Goal: Task Accomplishment & Management: Manage account settings

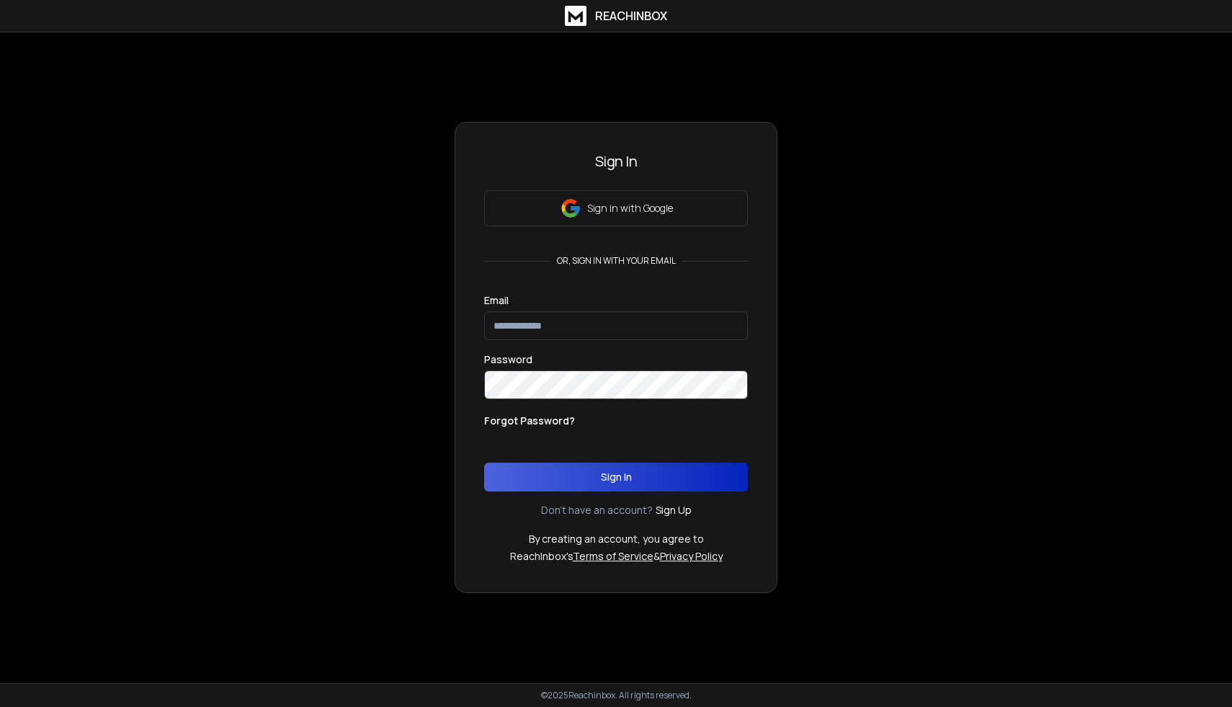
click at [603, 326] on input "email" at bounding box center [616, 325] width 264 height 29
type input "**********"
click at [837, 346] on div "**********" at bounding box center [616, 357] width 1232 height 593
click at [636, 470] on button "Sign In" at bounding box center [616, 476] width 264 height 29
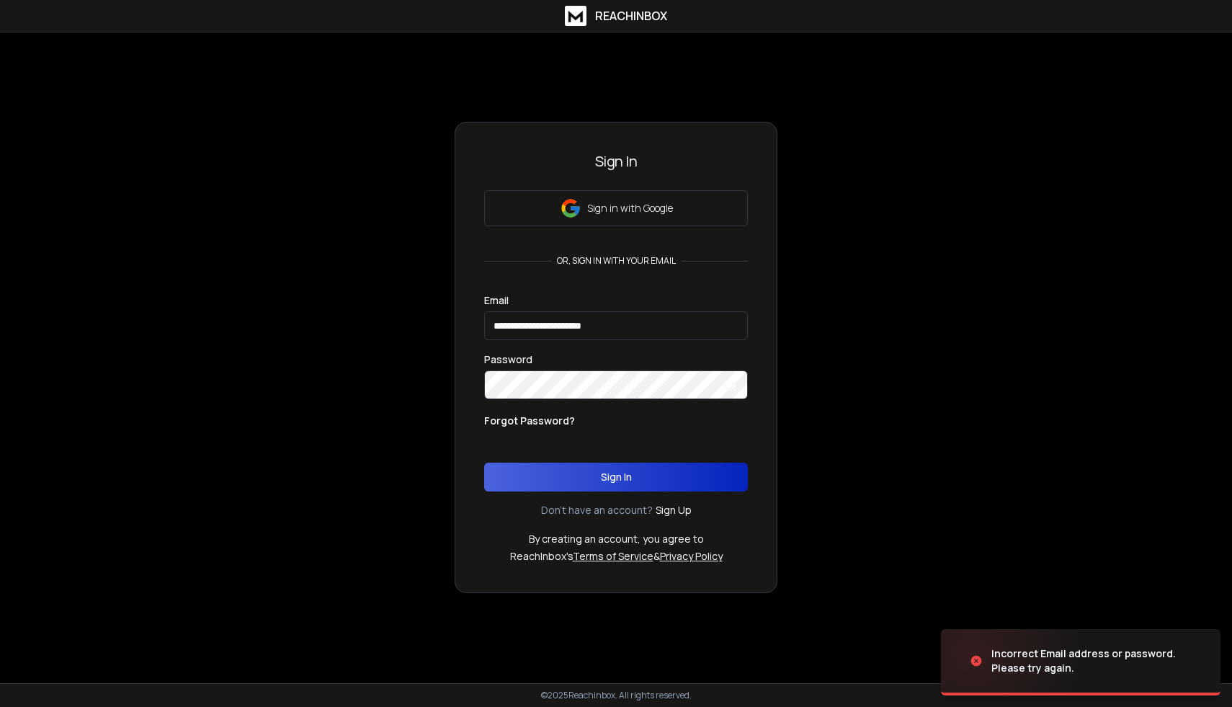
click at [729, 388] on icon at bounding box center [729, 385] width 13 height 13
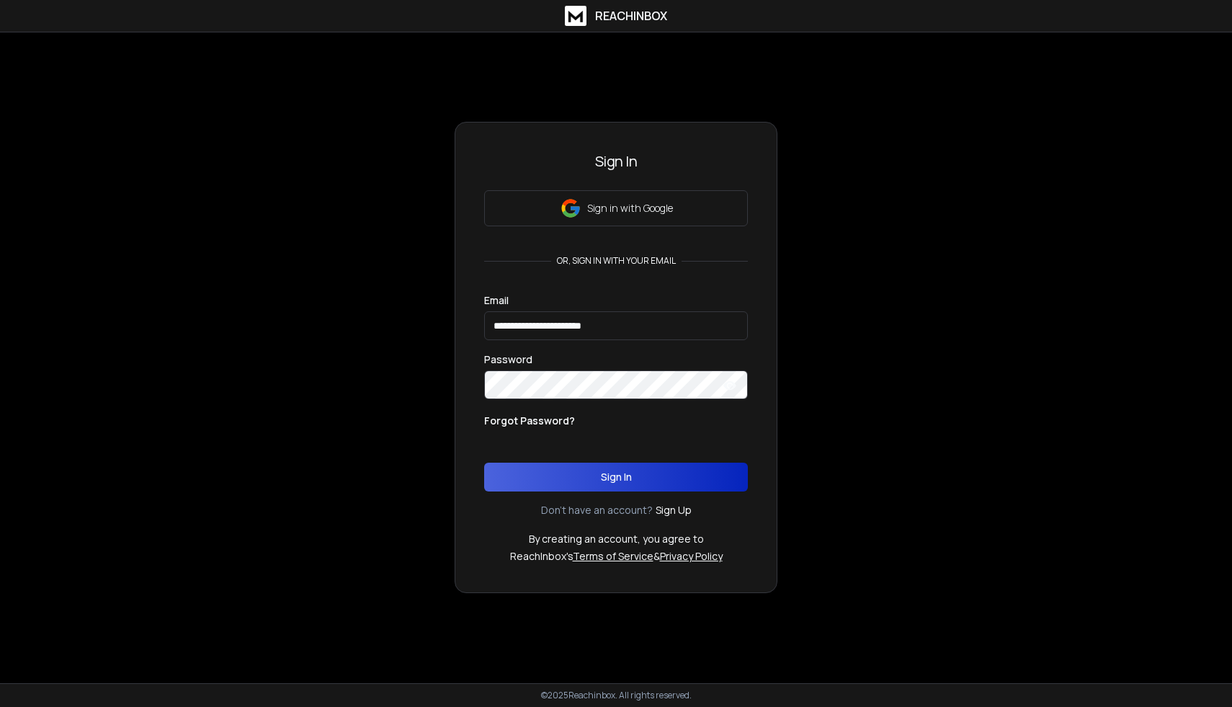
click at [888, 282] on div "**********" at bounding box center [616, 357] width 1232 height 593
click at [864, 396] on div "**********" at bounding box center [616, 357] width 1232 height 593
click at [673, 473] on button "Sign In" at bounding box center [616, 476] width 264 height 29
click at [450, 441] on div "**********" at bounding box center [616, 357] width 1232 height 593
click at [571, 479] on button "Sign In" at bounding box center [616, 476] width 264 height 29
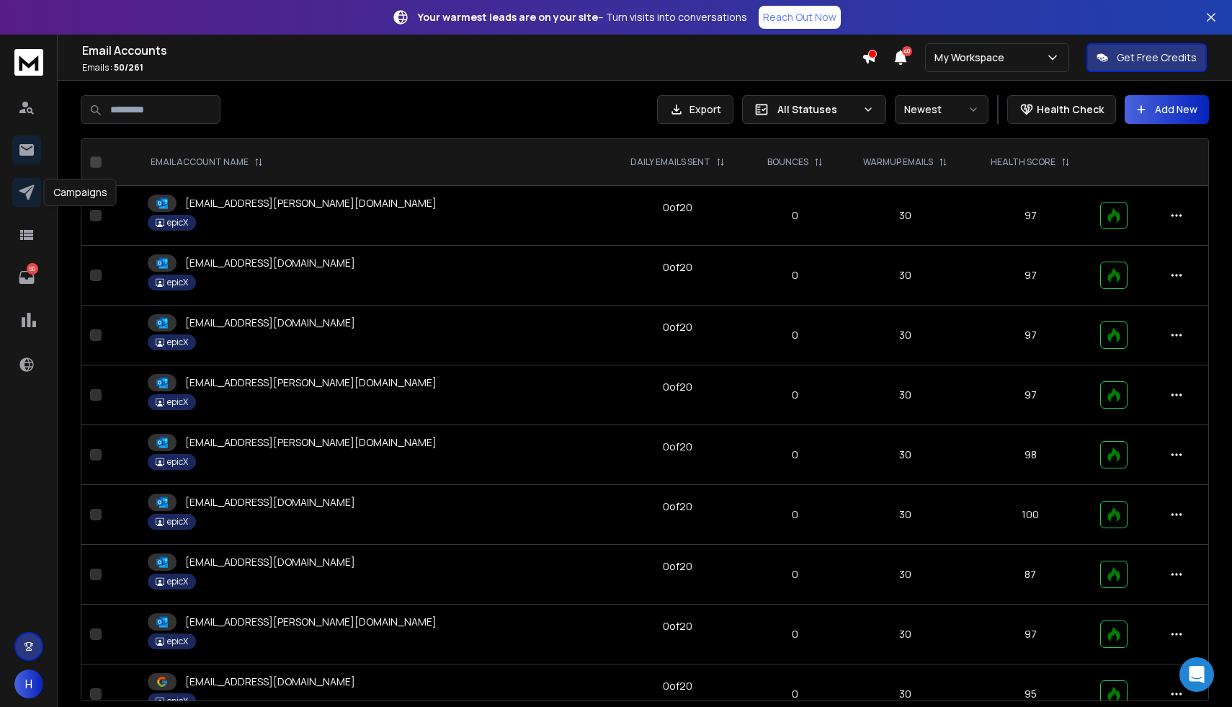
click at [31, 194] on icon at bounding box center [26, 192] width 17 height 17
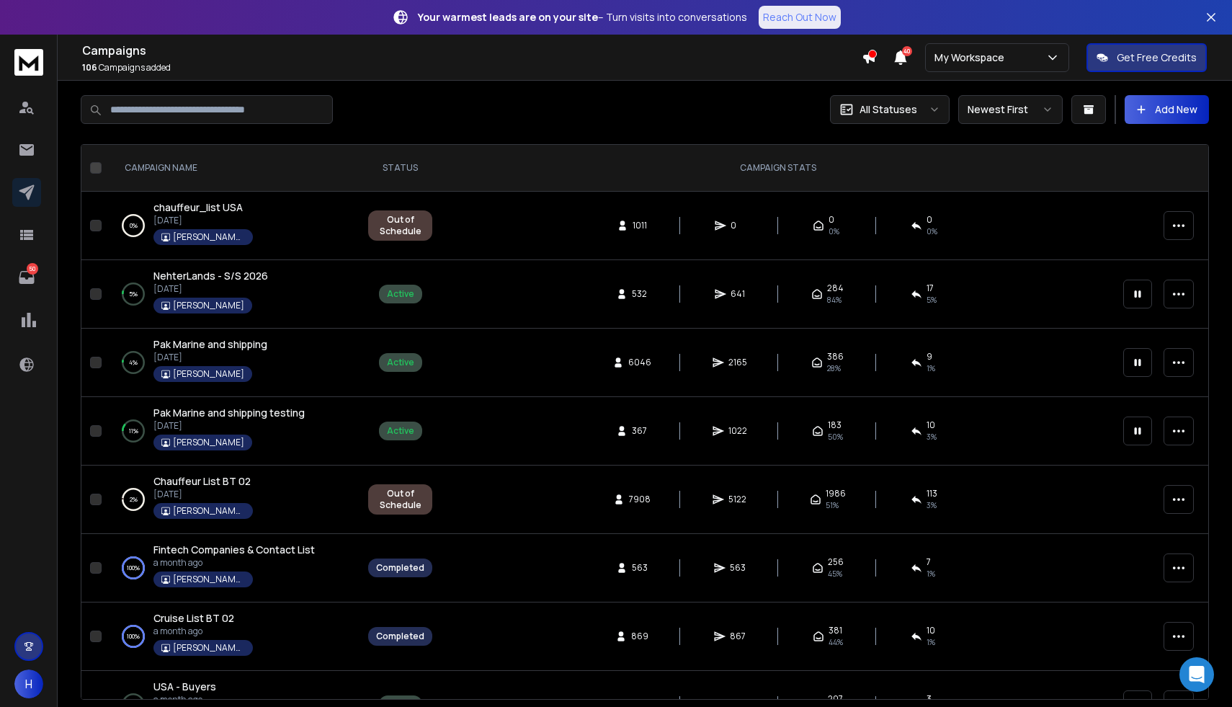
click at [806, 12] on p "Reach Out Now" at bounding box center [799, 17] width 73 height 14
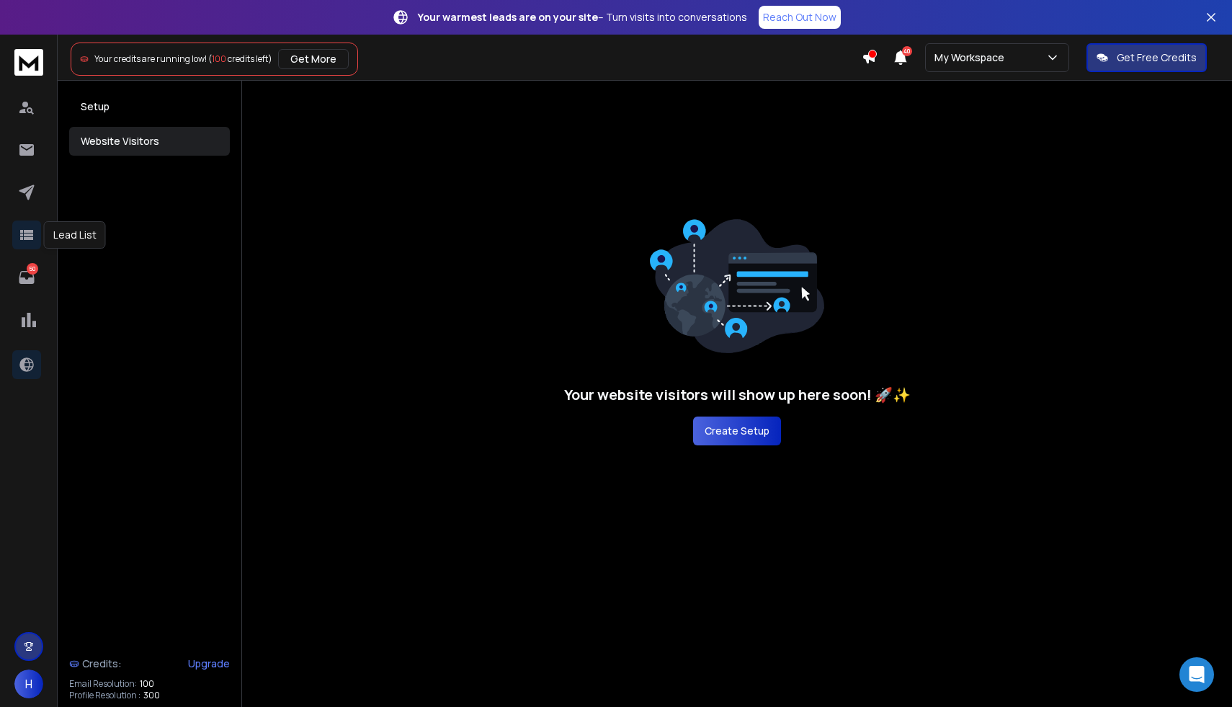
click at [22, 235] on icon at bounding box center [26, 235] width 13 height 10
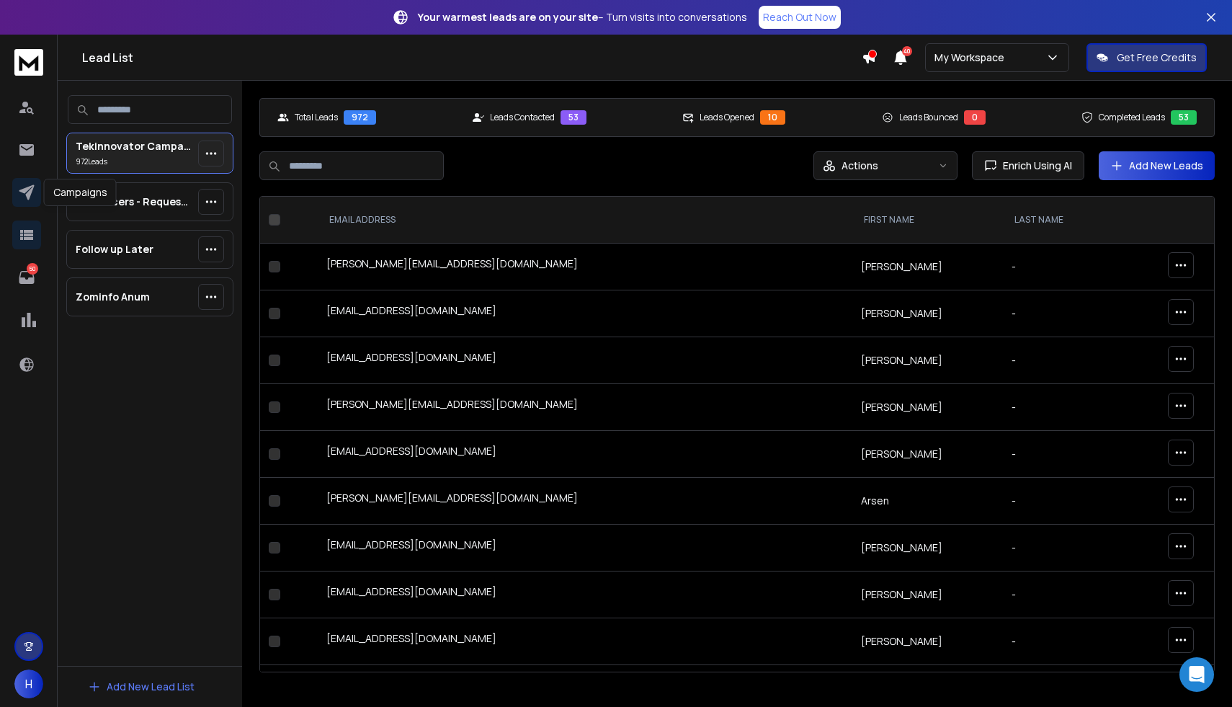
click at [29, 190] on icon at bounding box center [26, 191] width 15 height 15
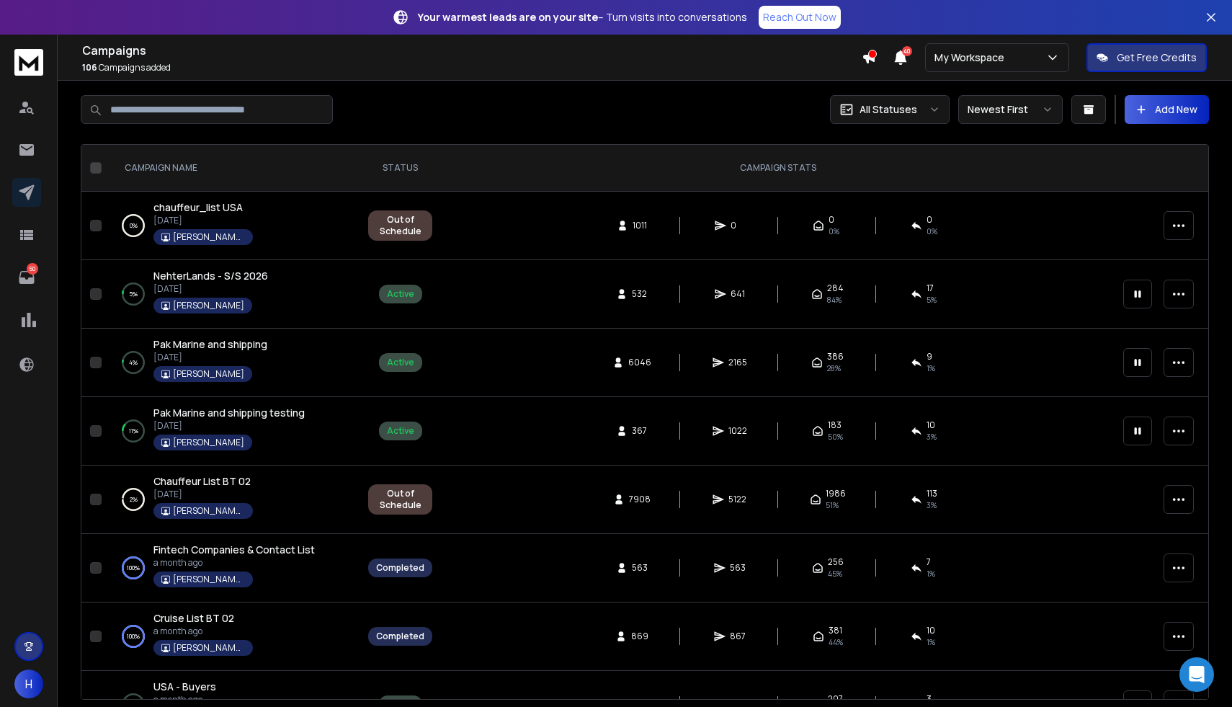
click at [280, 426] on p "13 days ago" at bounding box center [228, 426] width 151 height 12
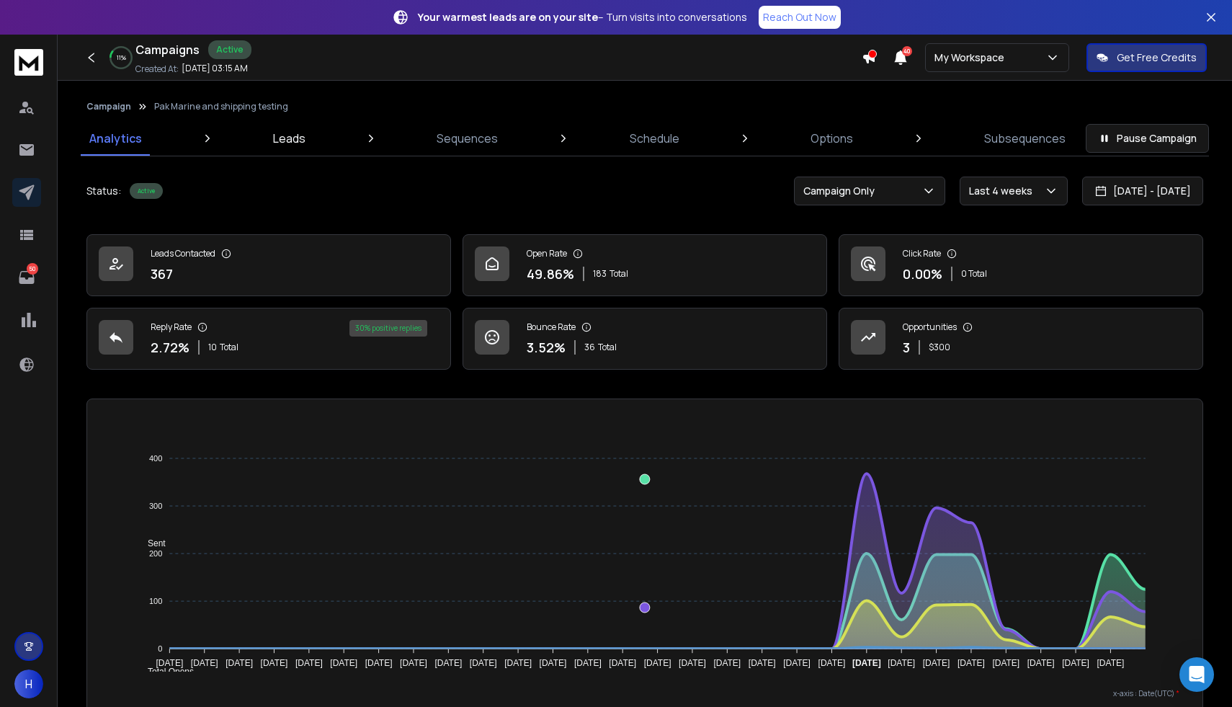
click at [302, 141] on p "Leads" at bounding box center [289, 138] width 32 height 17
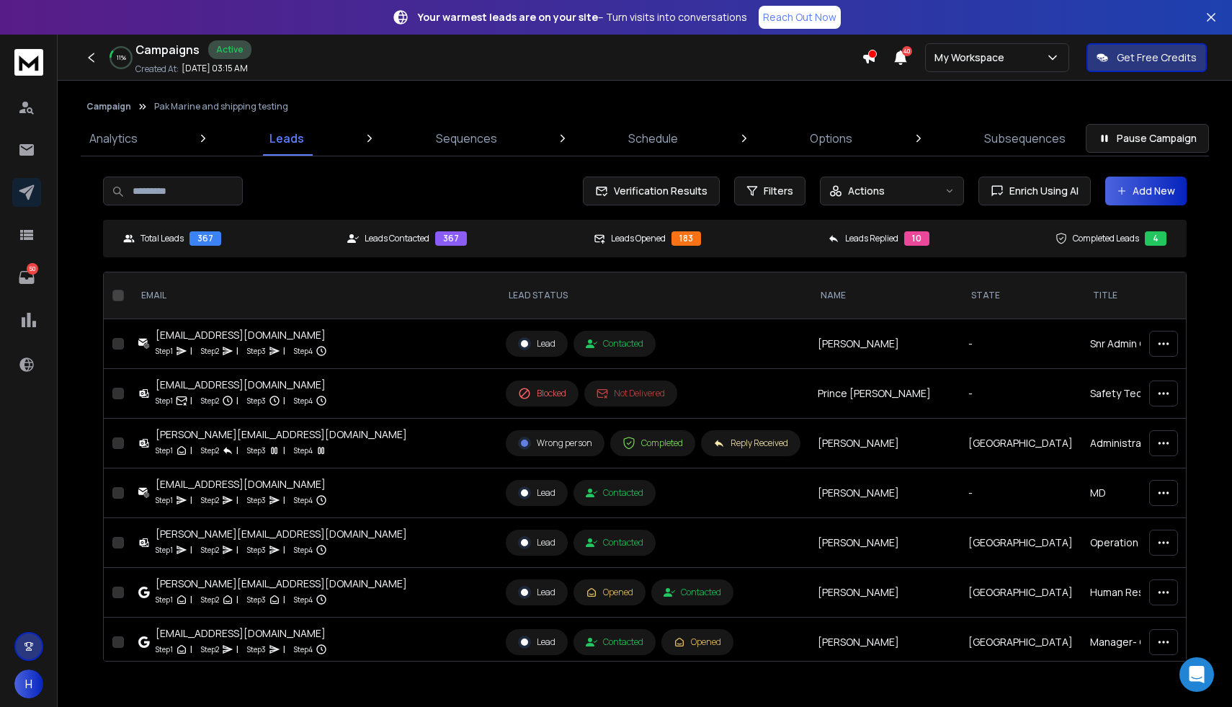
click at [622, 449] on div "Completed" at bounding box center [652, 443] width 61 height 13
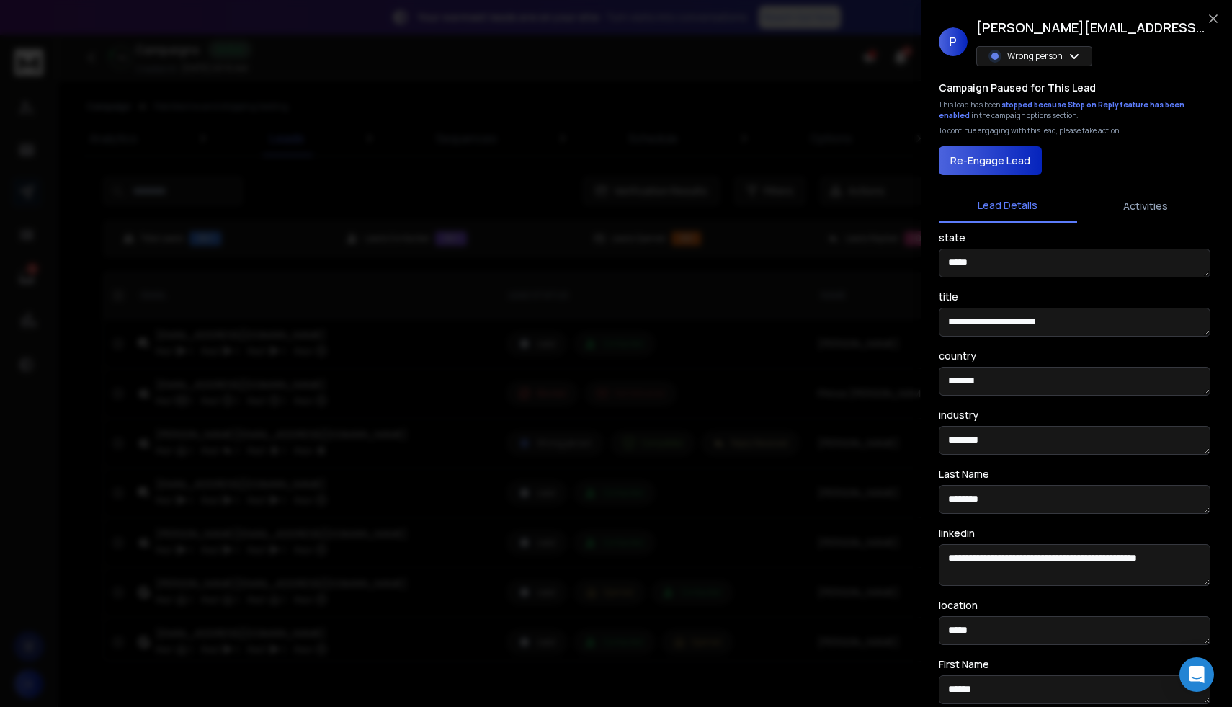
click at [802, 283] on div at bounding box center [616, 353] width 1232 height 707
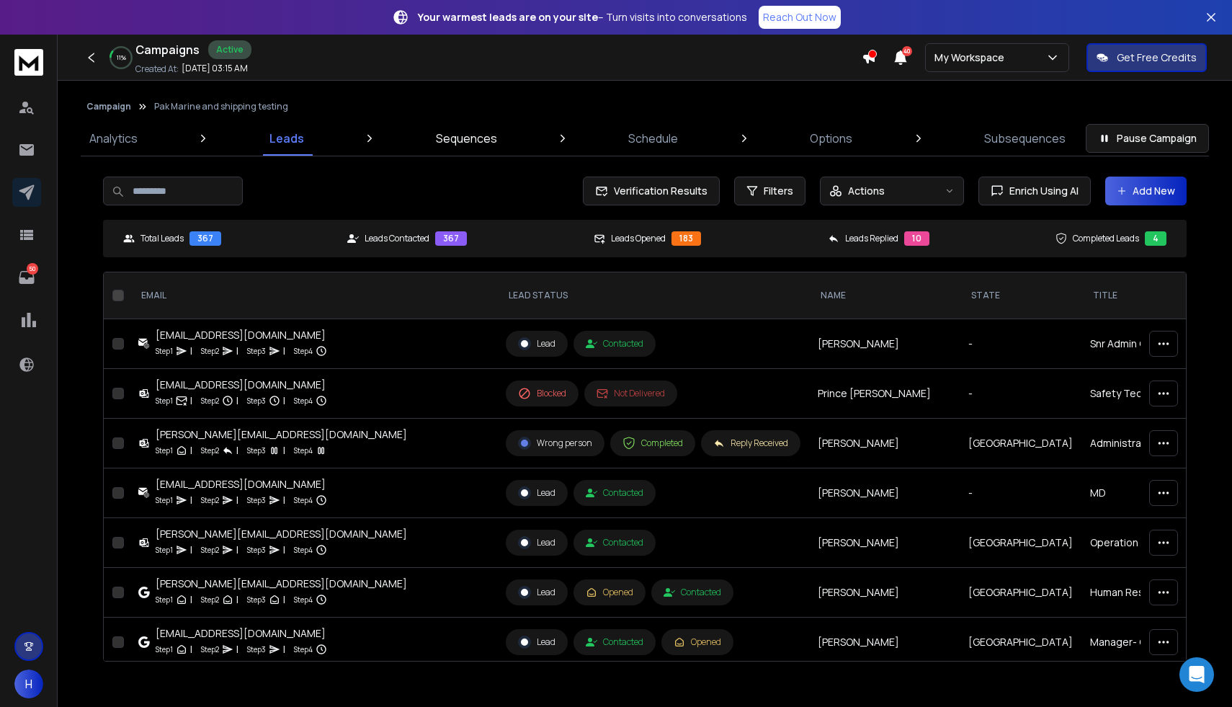
click at [464, 142] on p "Sequences" at bounding box center [466, 138] width 61 height 17
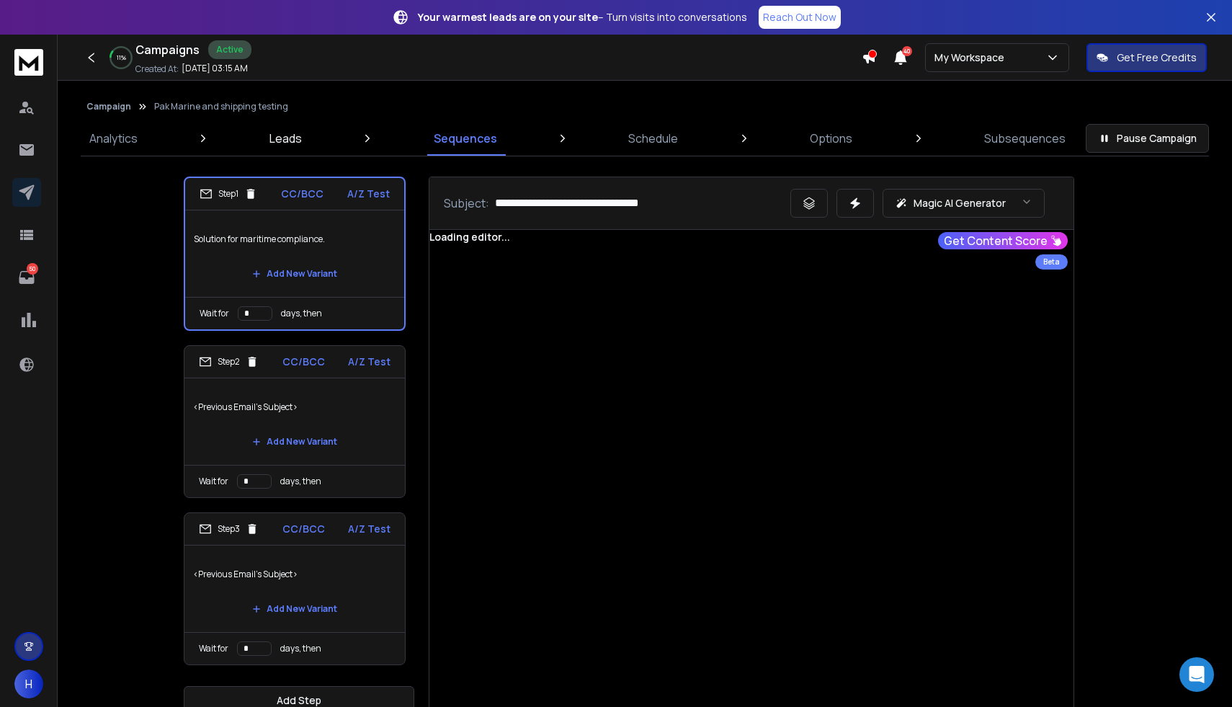
click at [283, 151] on link "Leads" at bounding box center [286, 138] width 50 height 35
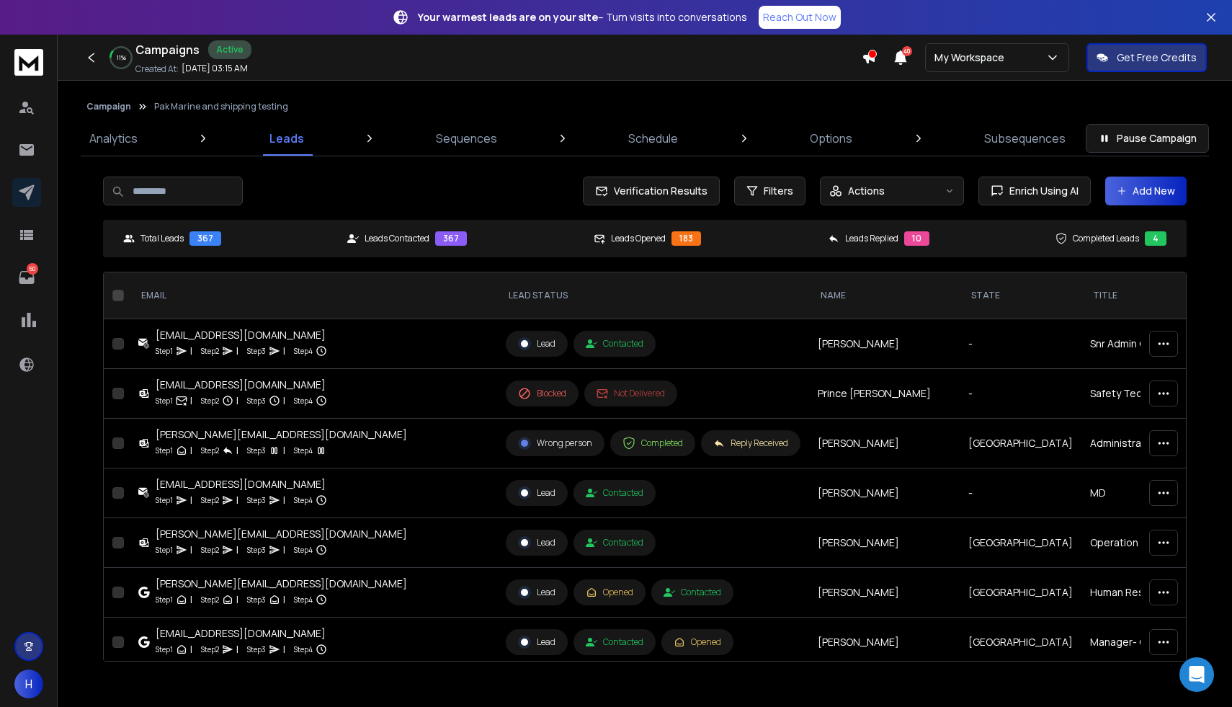
click at [1069, 192] on span "Enrich Using AI" at bounding box center [1040, 191] width 75 height 14
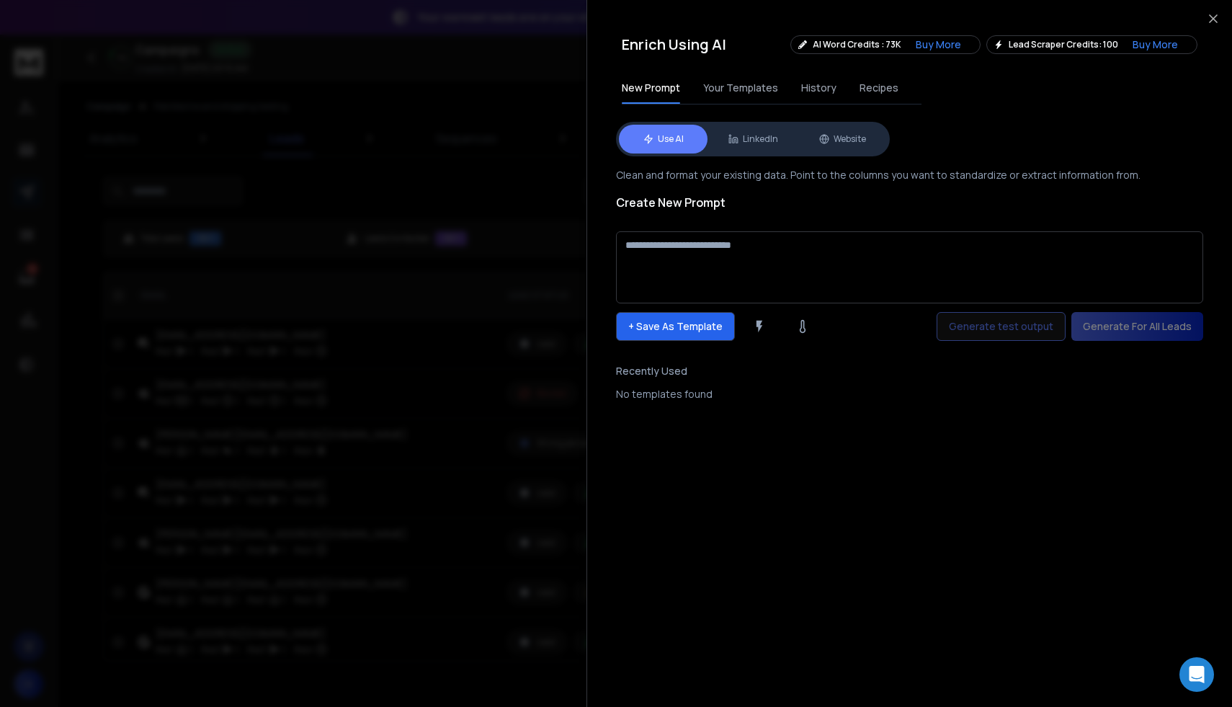
click at [758, 147] on button "LinkedIn" at bounding box center [752, 139] width 89 height 29
click at [834, 136] on button "Website" at bounding box center [841, 139] width 89 height 29
click at [751, 140] on button "LinkedIn" at bounding box center [752, 139] width 89 height 29
click at [806, 135] on button "Website" at bounding box center [841, 139] width 89 height 29
click at [734, 88] on button "Your Templates" at bounding box center [740, 88] width 75 height 32
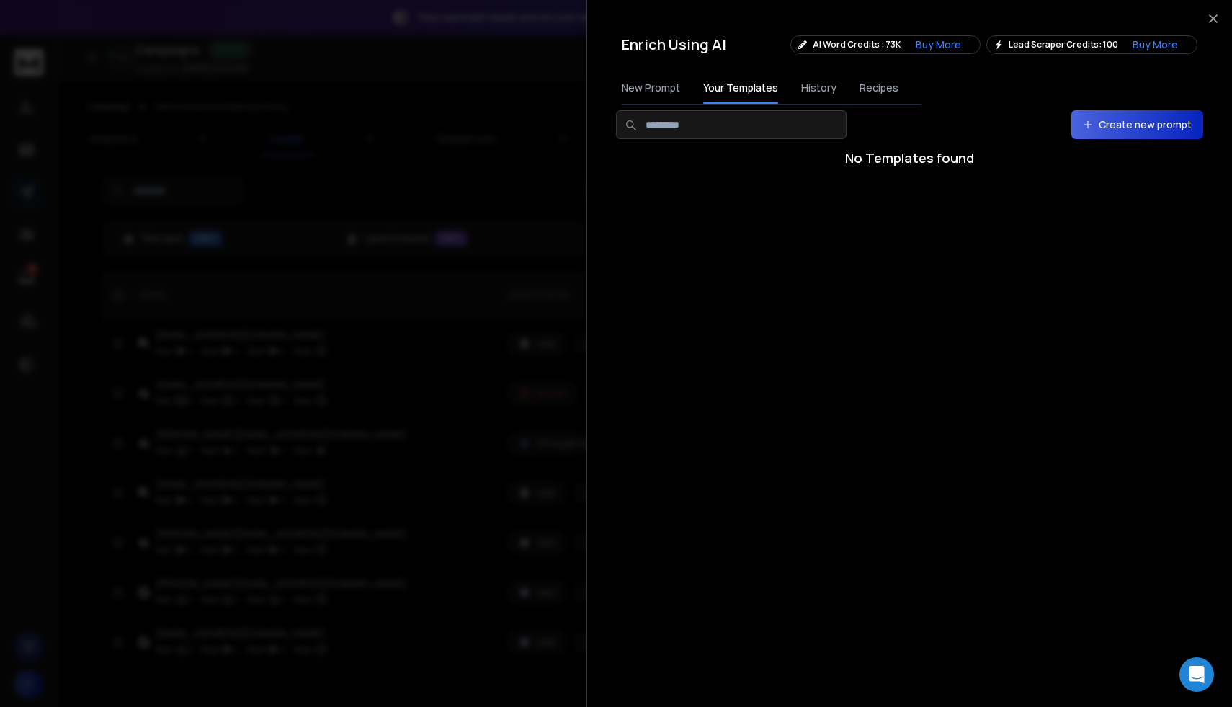
click at [807, 86] on button "History" at bounding box center [818, 88] width 35 height 32
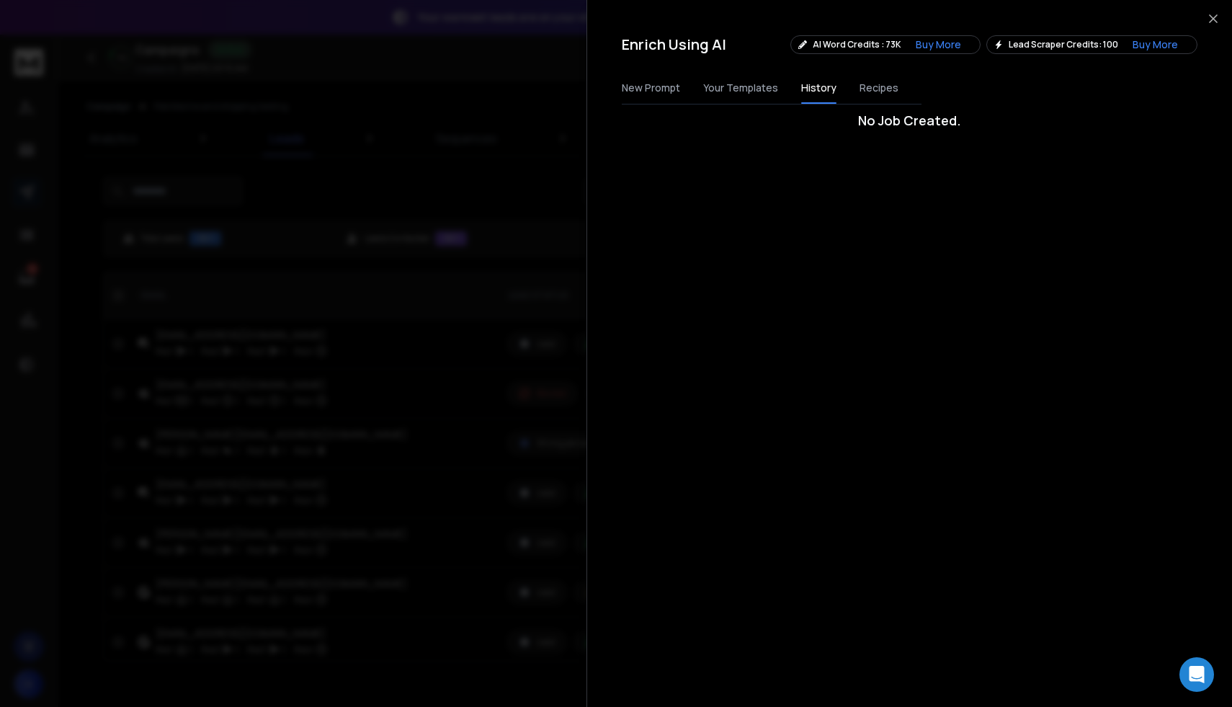
click at [870, 84] on span "Recipes" at bounding box center [878, 88] width 39 height 14
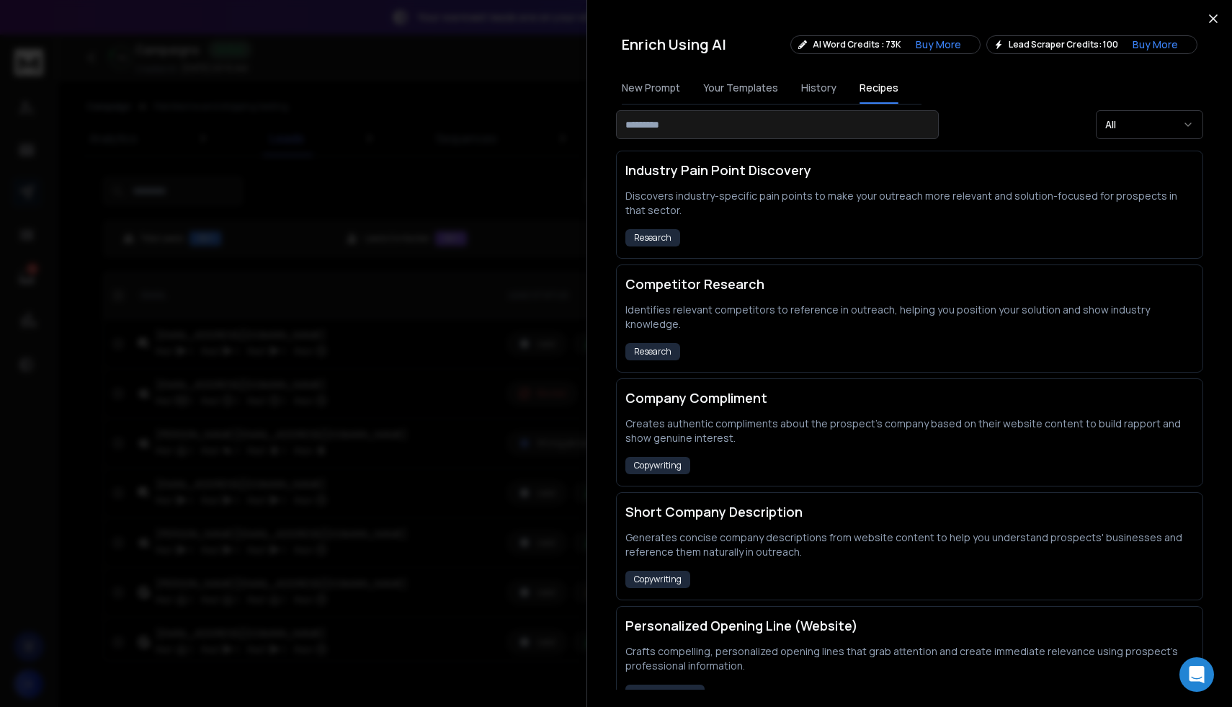
click at [1214, 17] on icon "button" at bounding box center [1212, 18] width 7 height 7
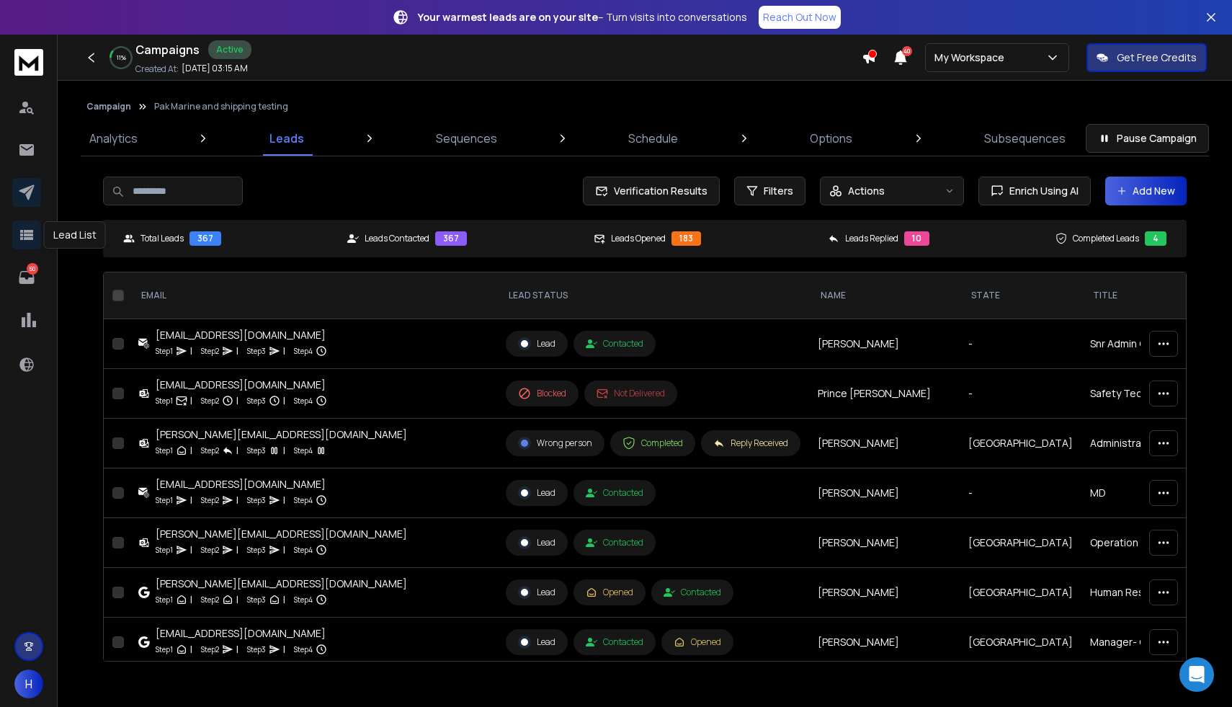
click at [27, 228] on icon at bounding box center [26, 234] width 17 height 17
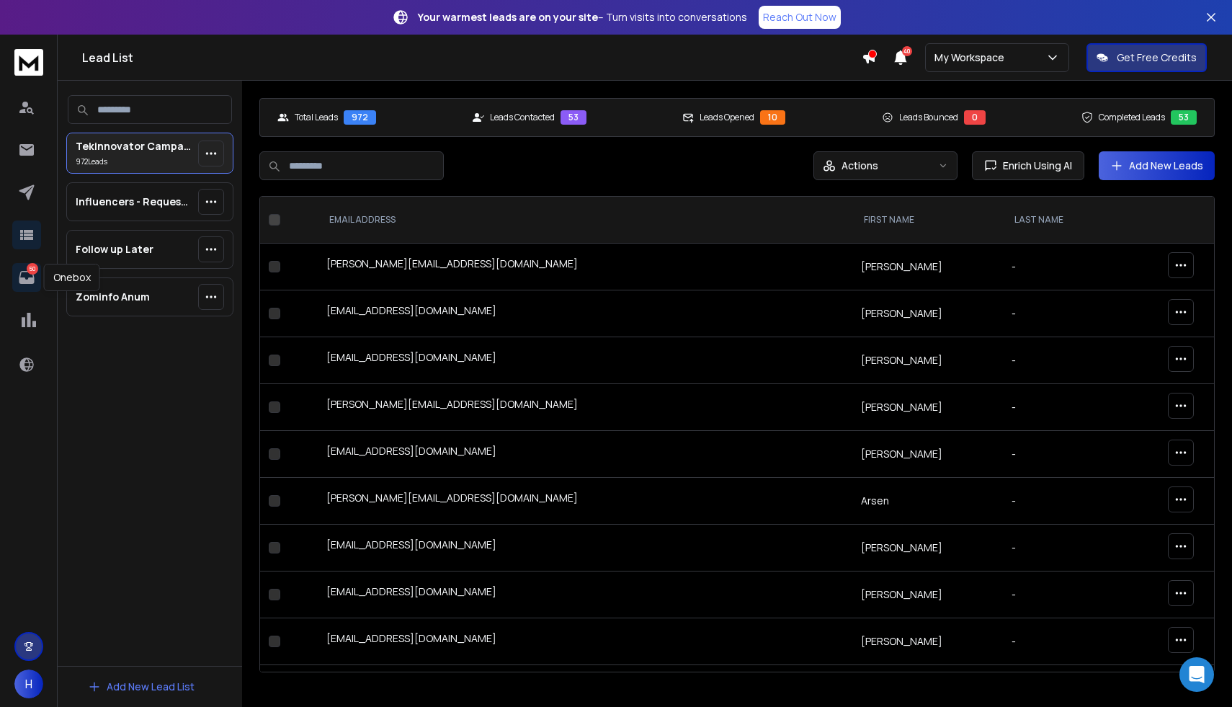
click at [30, 271] on p "50" at bounding box center [33, 269] width 12 height 12
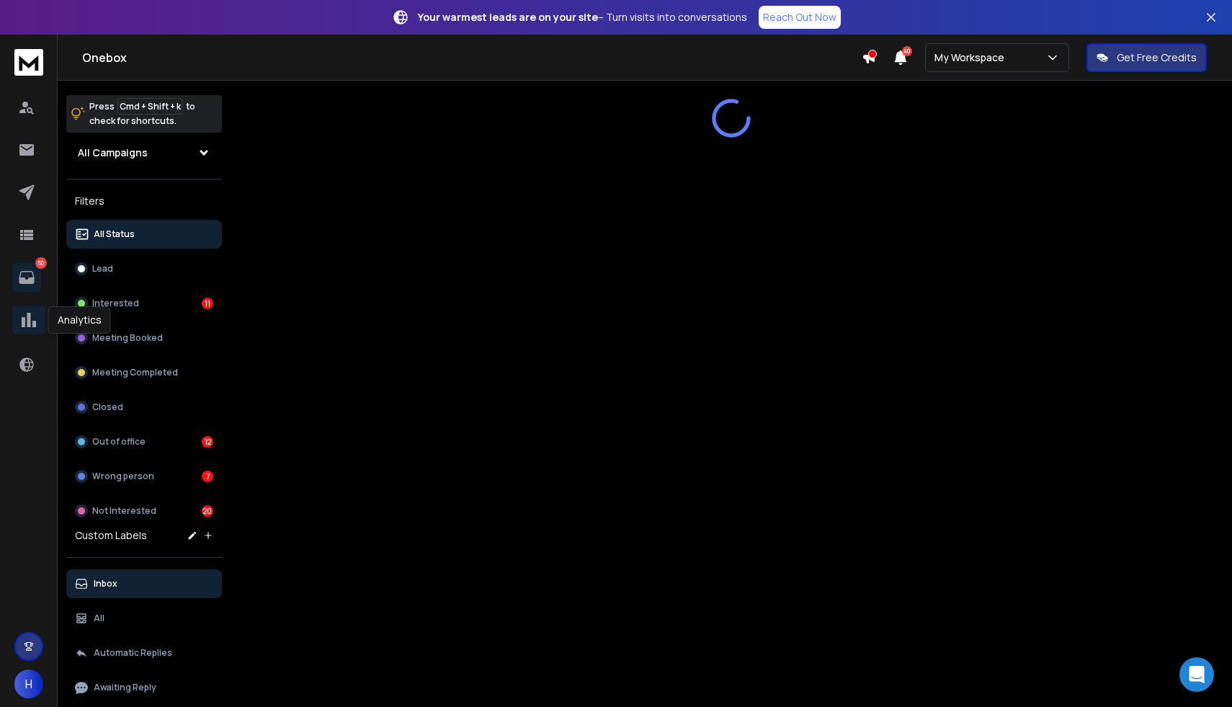
click at [30, 323] on icon at bounding box center [29, 320] width 14 height 14
